Goal: Communication & Community: Answer question/provide support

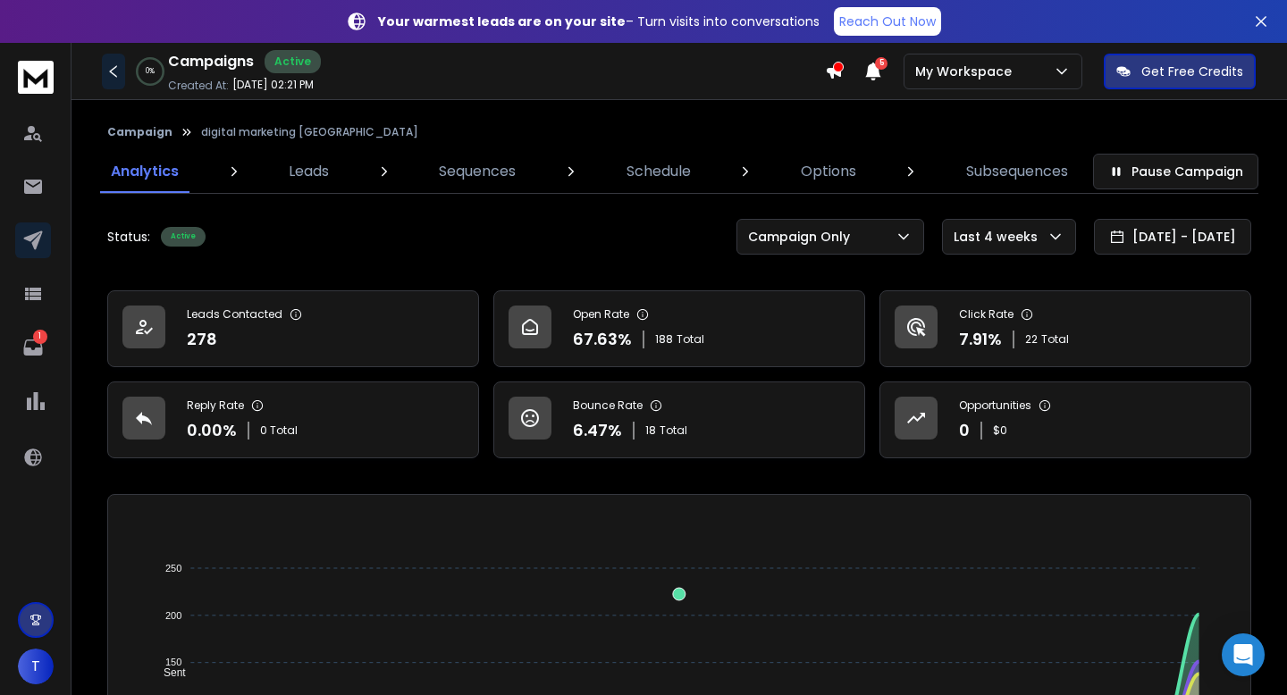
click at [109, 74] on icon at bounding box center [113, 71] width 16 height 16
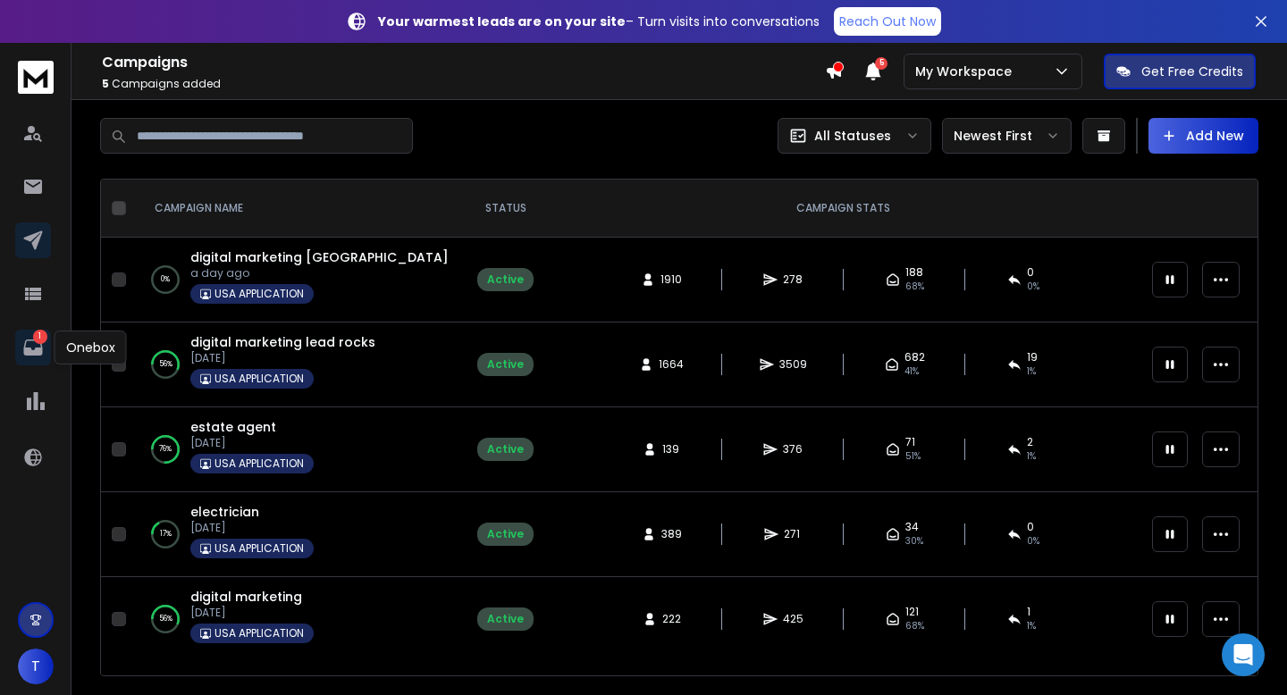
click at [43, 340] on p "1" at bounding box center [40, 337] width 14 height 14
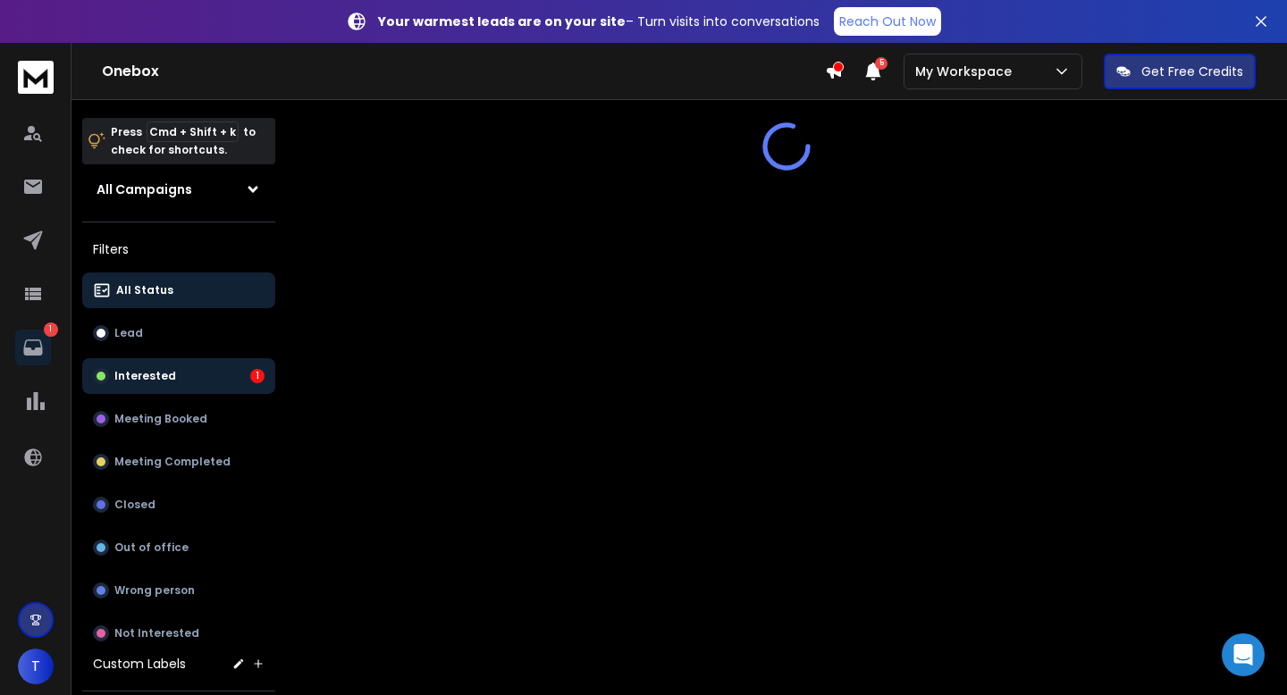
click at [177, 383] on button "Interested 1" at bounding box center [178, 376] width 193 height 36
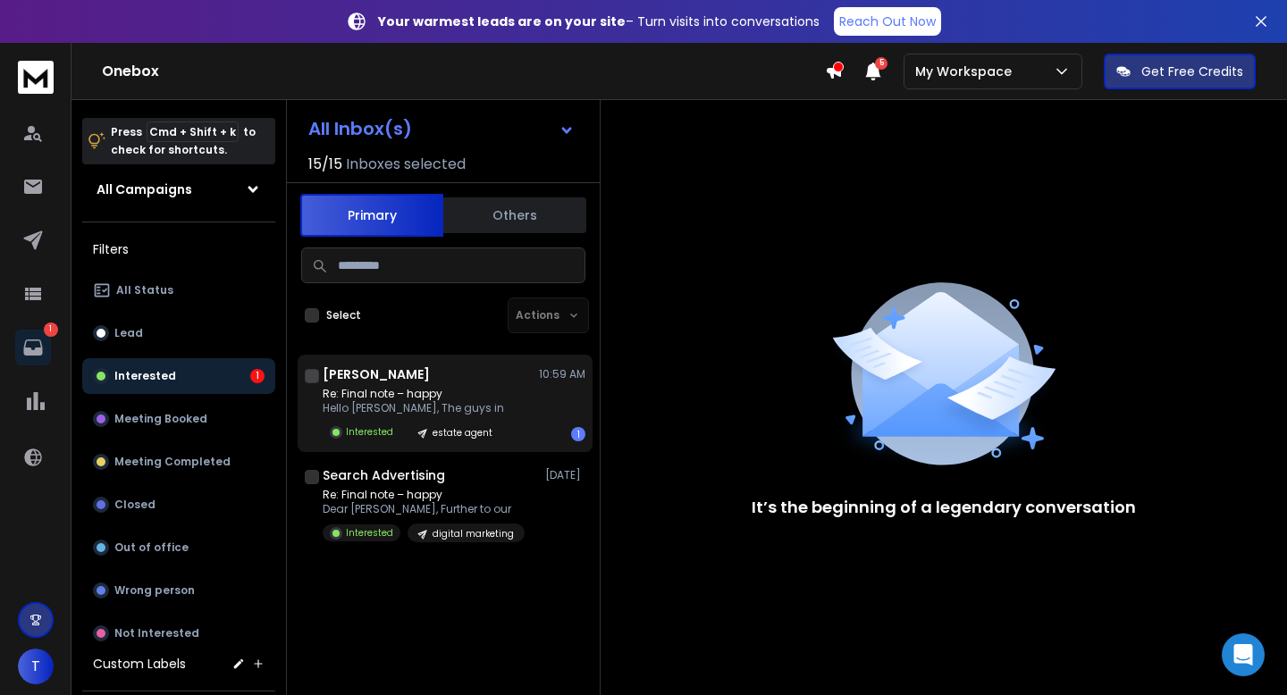
click at [452, 392] on p "Re: Final note – happy" at bounding box center [413, 394] width 181 height 14
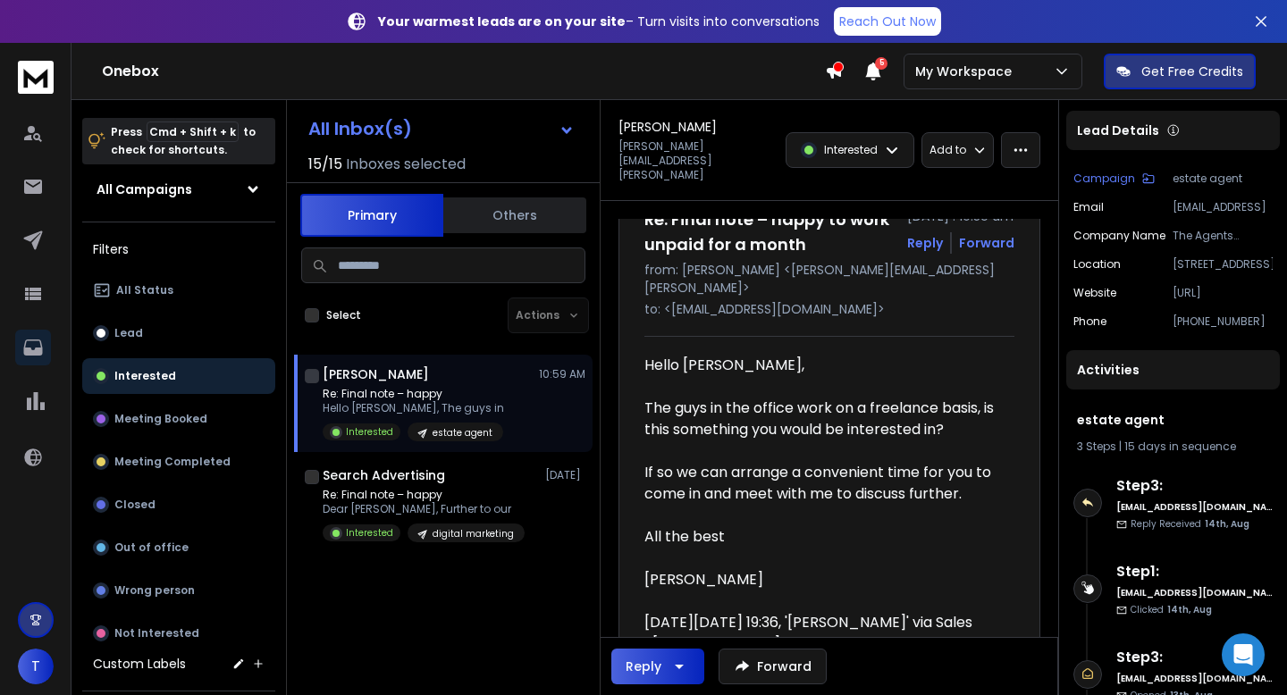
scroll to position [87, 0]
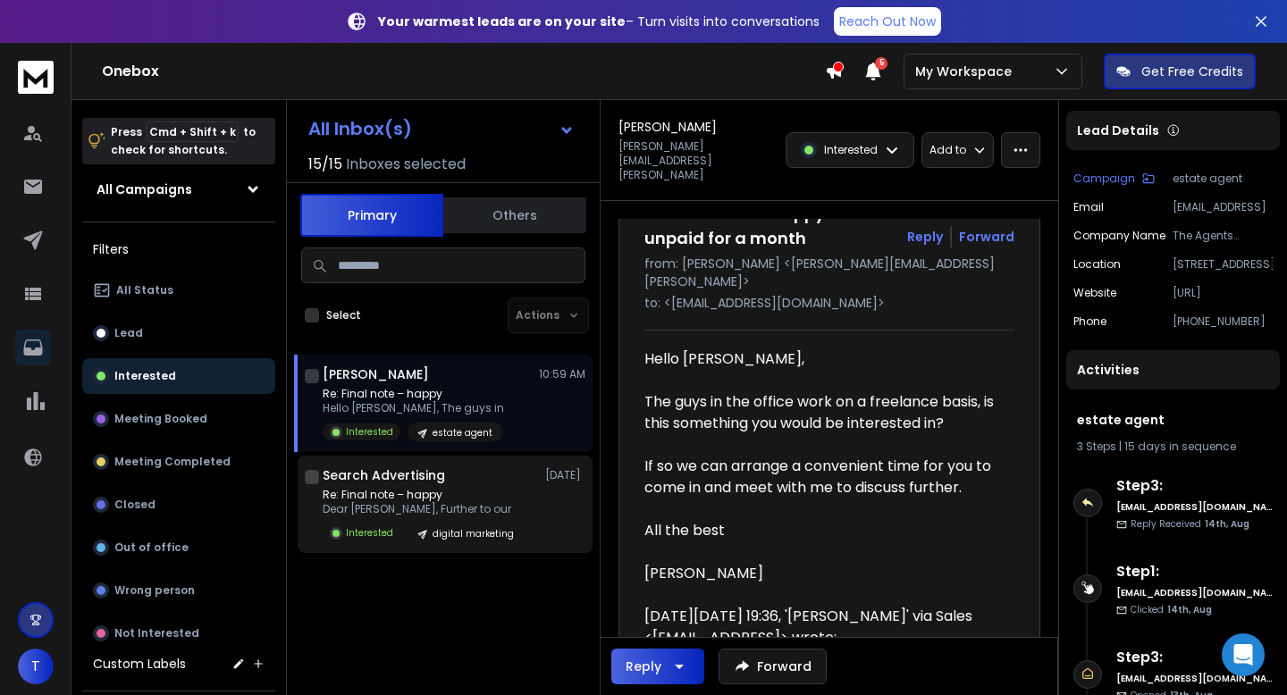
click at [476, 508] on p "Dear [PERSON_NAME], Further to our" at bounding box center [424, 509] width 202 height 14
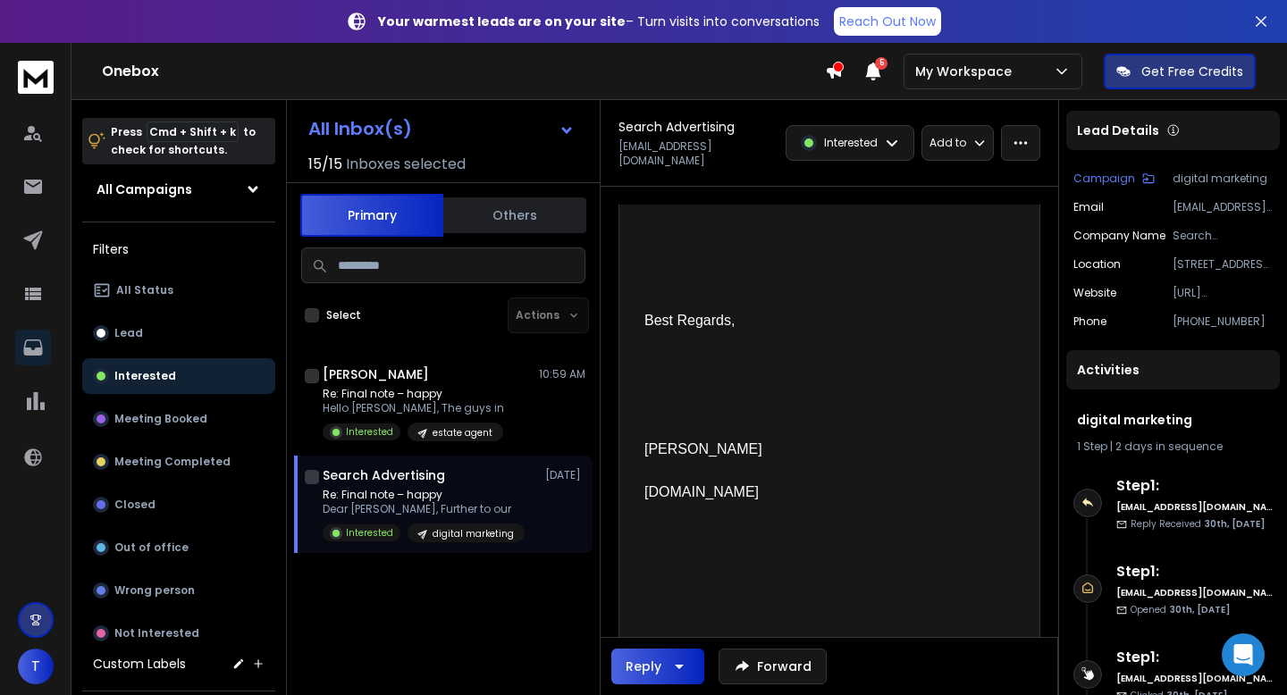
scroll to position [1560, 0]
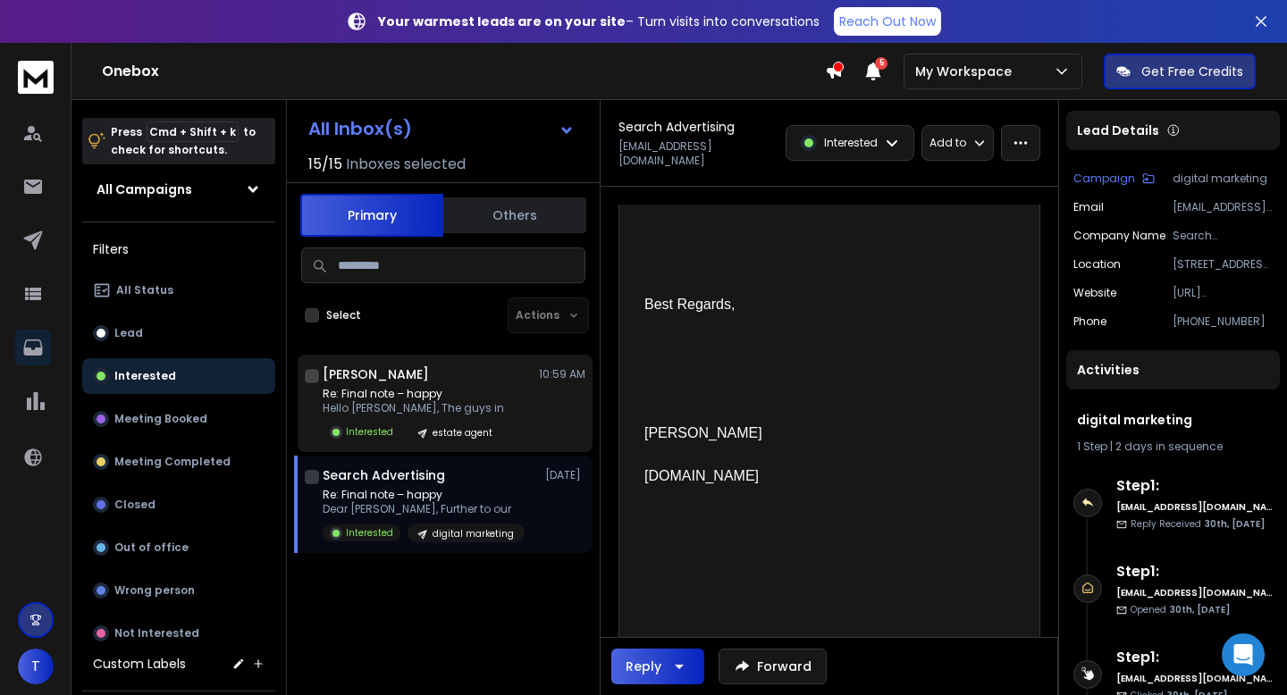
click at [466, 407] on p "Hello [PERSON_NAME], The guys in" at bounding box center [413, 408] width 181 height 14
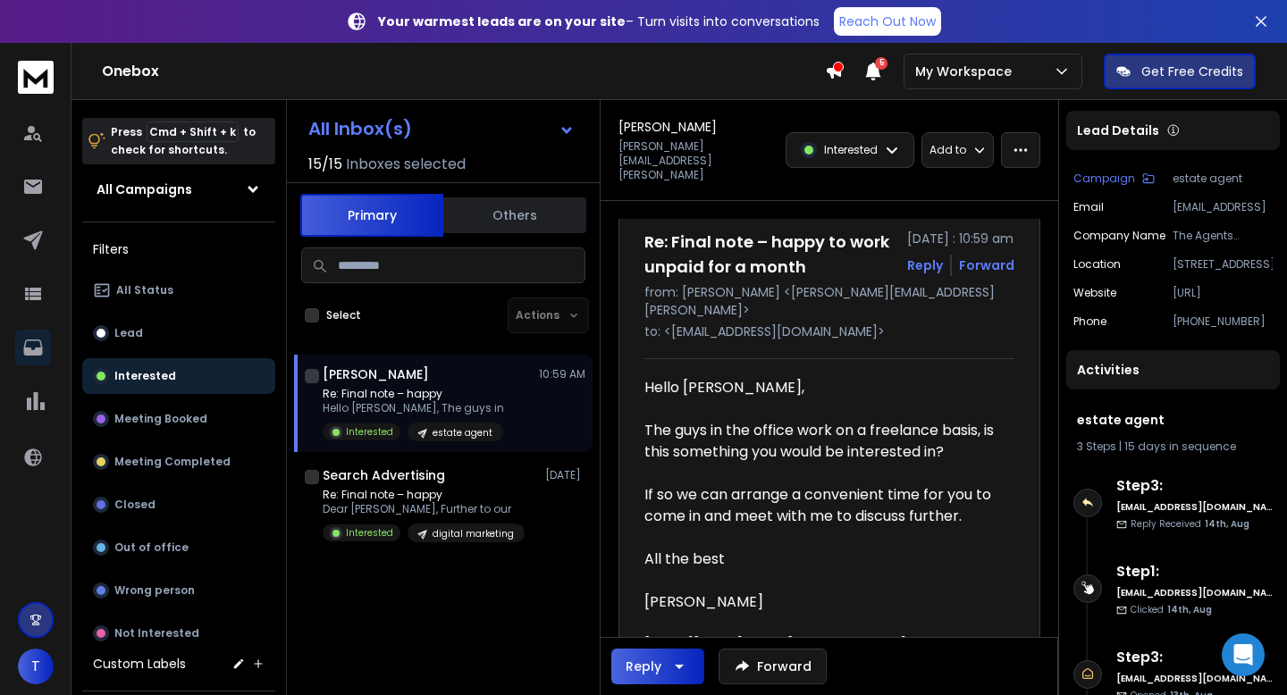
scroll to position [0, 0]
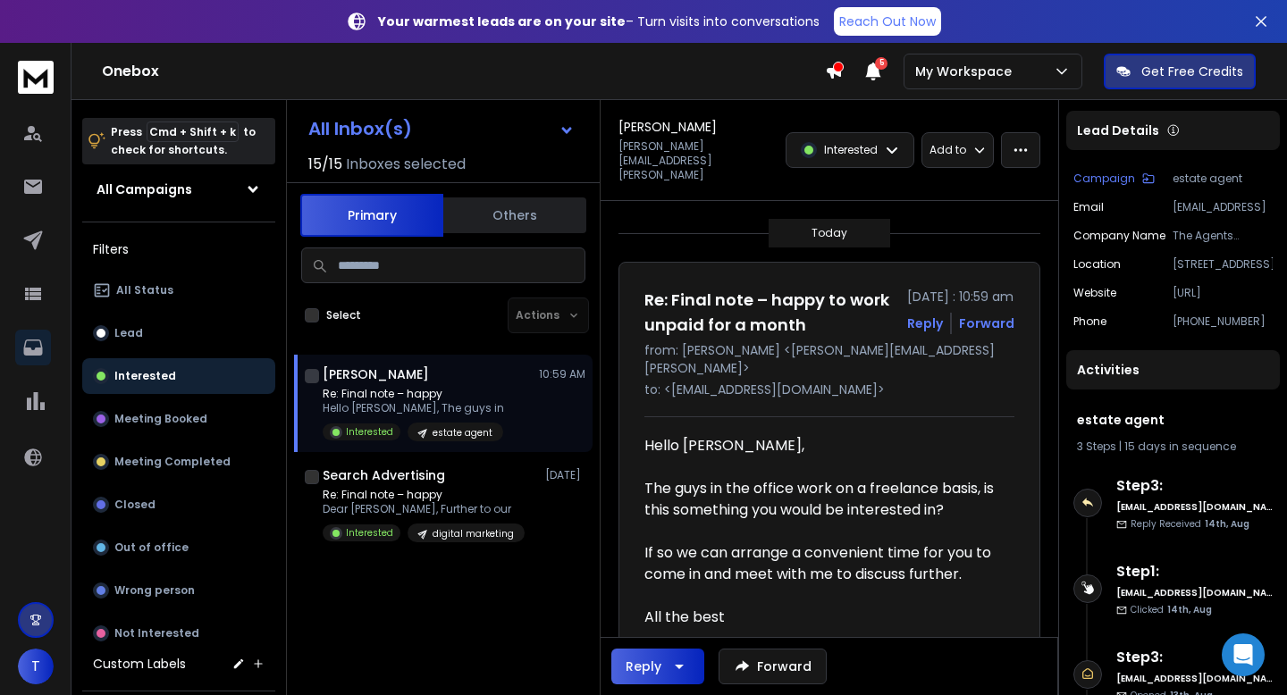
click at [457, 398] on p "Re: Final note – happy" at bounding box center [413, 394] width 181 height 14
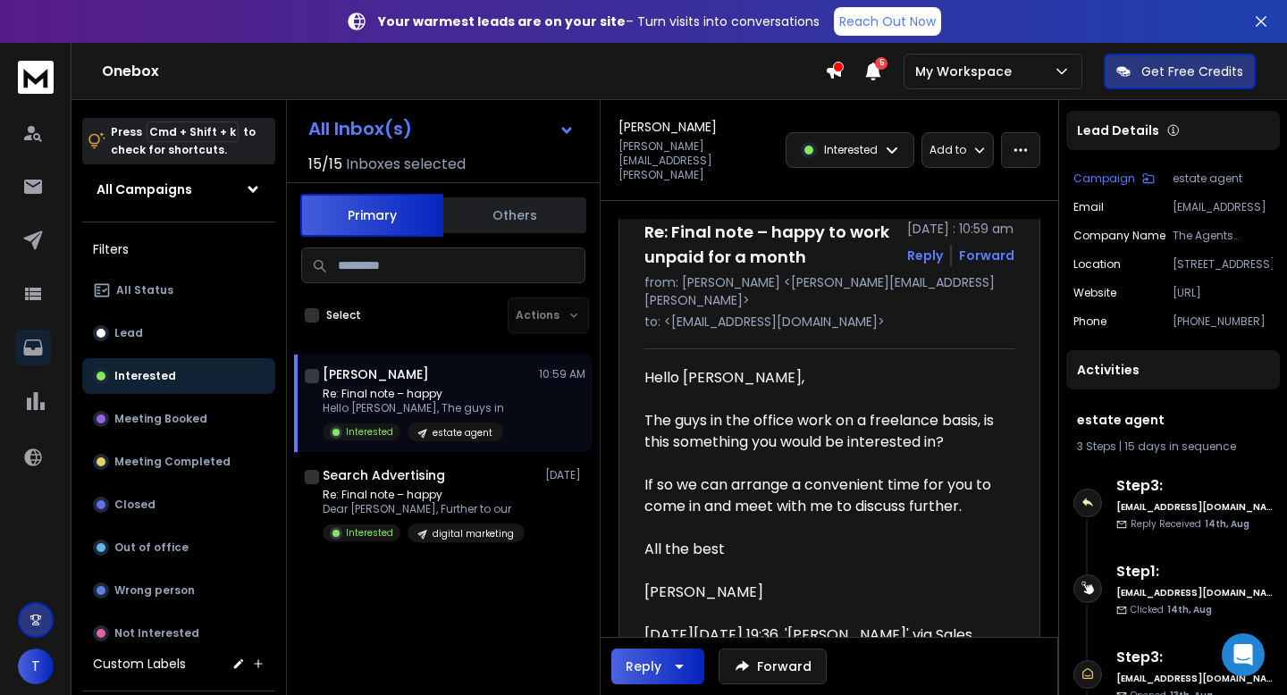
scroll to position [66, 0]
click at [630, 671] on div "Reply" at bounding box center [644, 667] width 36 height 18
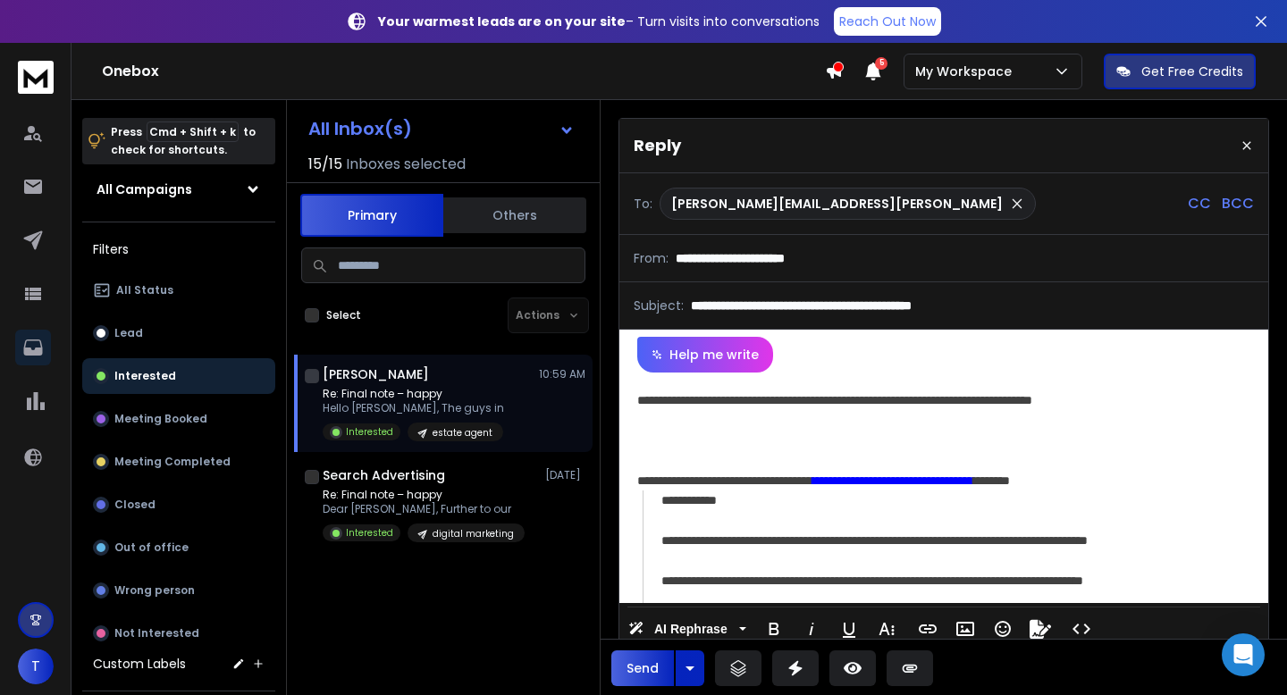
click at [651, 404] on div "**********" at bounding box center [941, 401] width 608 height 20
click at [778, 457] on div at bounding box center [943, 460] width 613 height 20
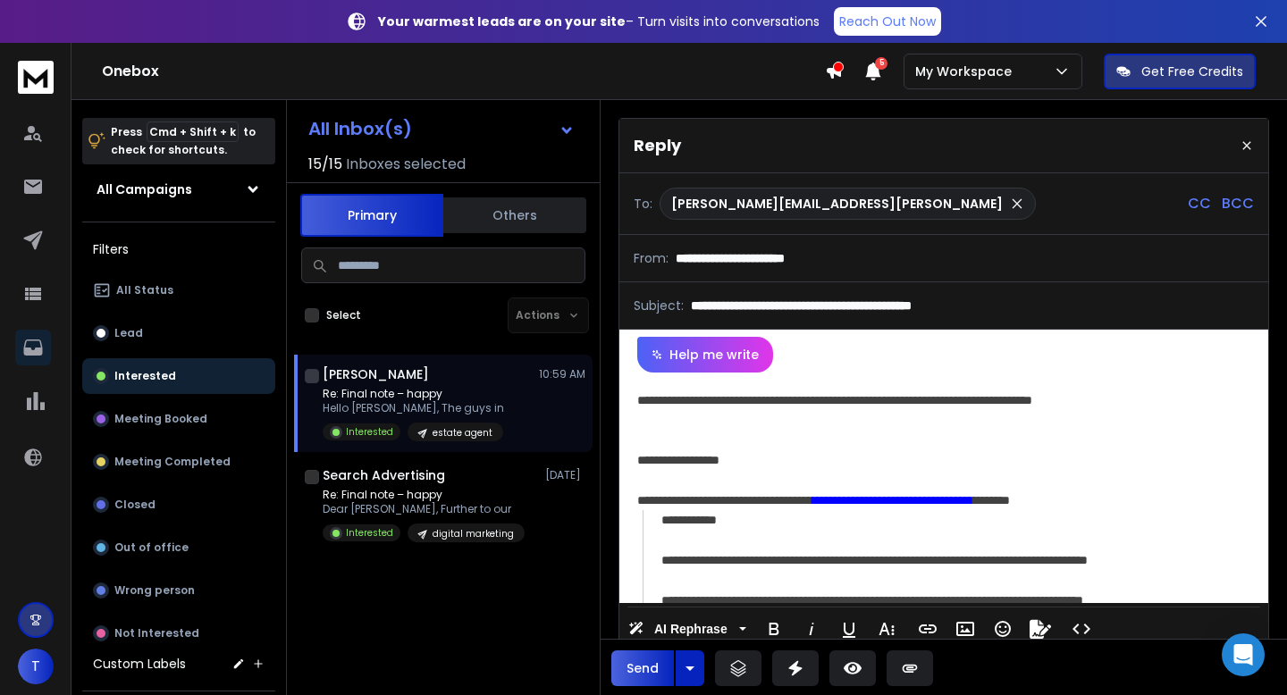
click at [642, 663] on button "Send" at bounding box center [642, 669] width 63 height 36
